Goal: Information Seeking & Learning: Learn about a topic

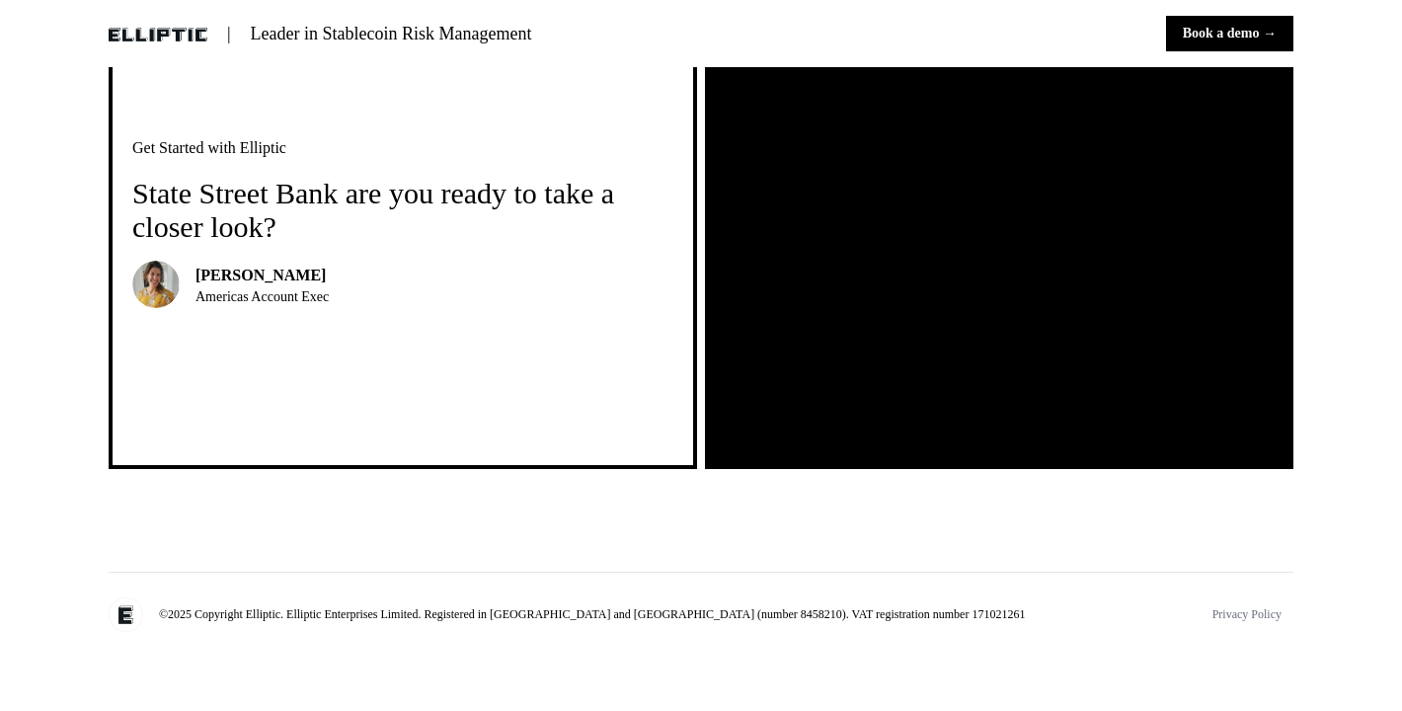
scroll to position [3416, 0]
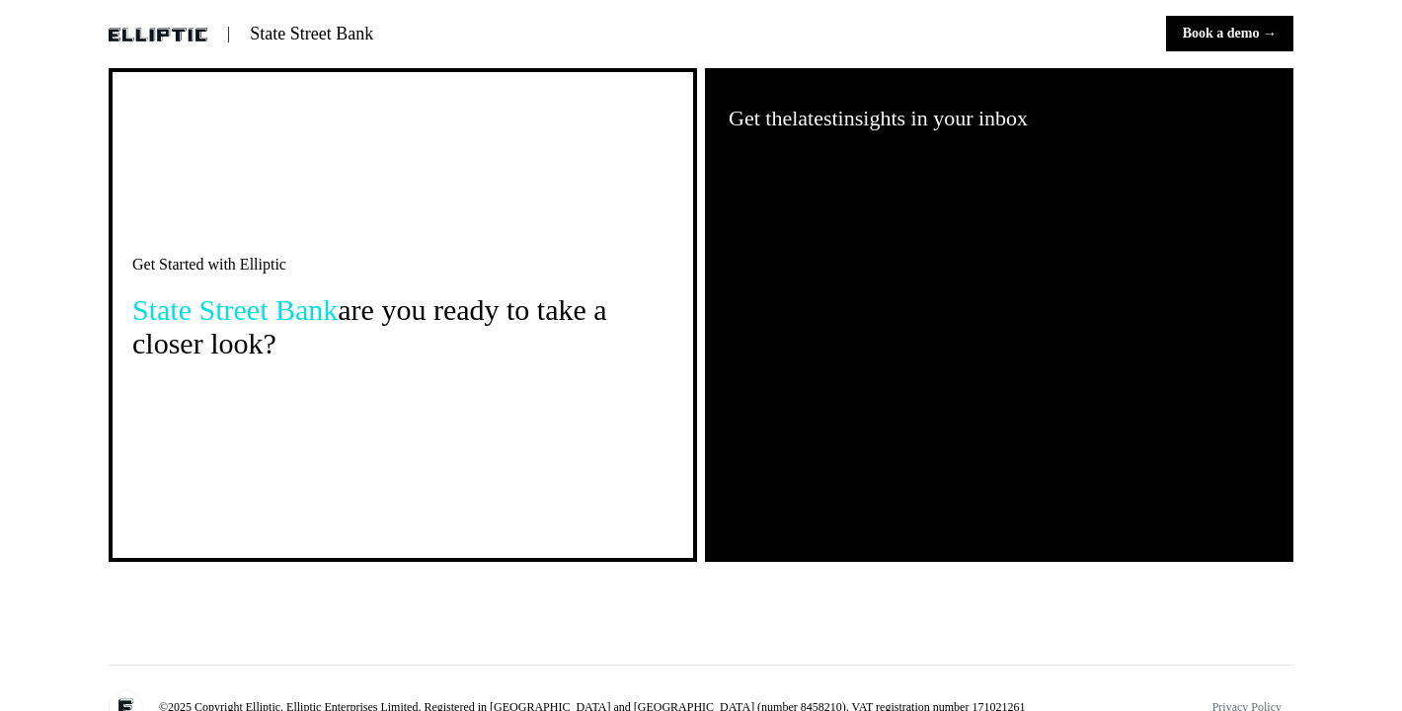
scroll to position [3531, 0]
